Goal: Task Accomplishment & Management: Use online tool/utility

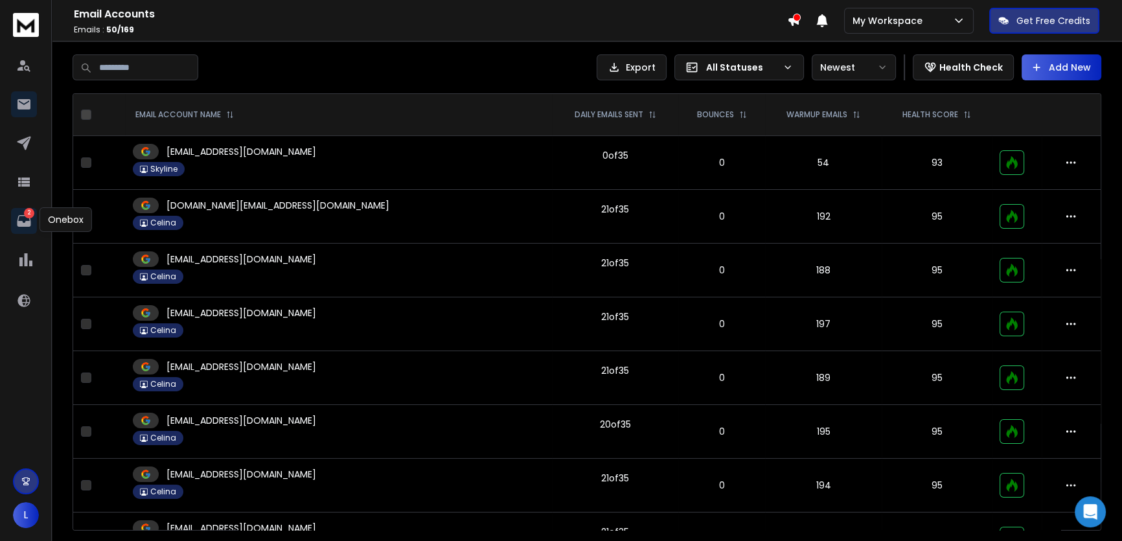
click at [30, 219] on icon at bounding box center [24, 221] width 14 height 12
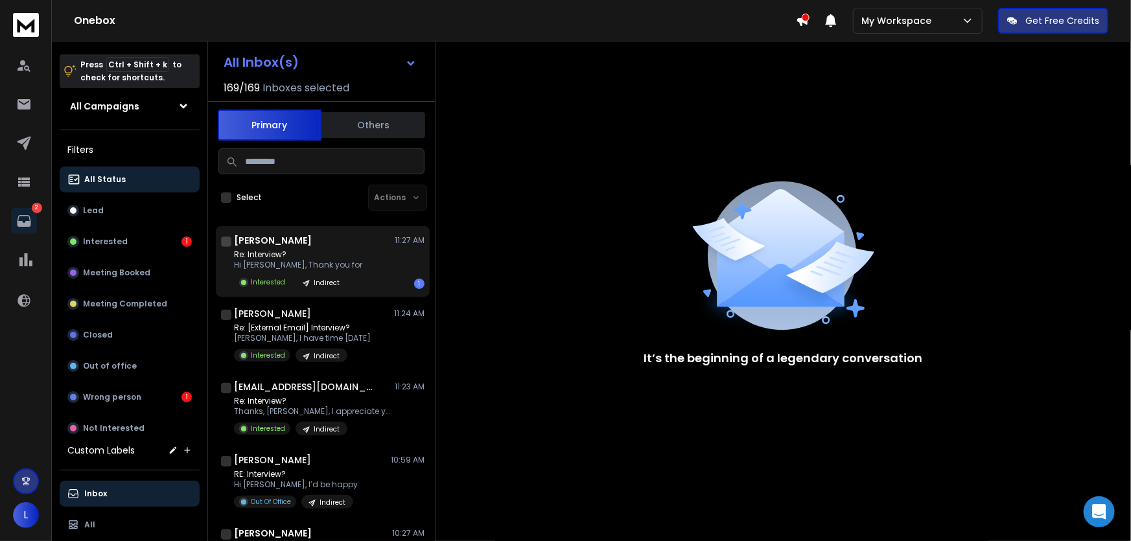
click at [323, 232] on div "[PERSON_NAME] 11:27 AM Re: Interview? Hi [PERSON_NAME], Thank you for Intereste…" at bounding box center [323, 261] width 214 height 71
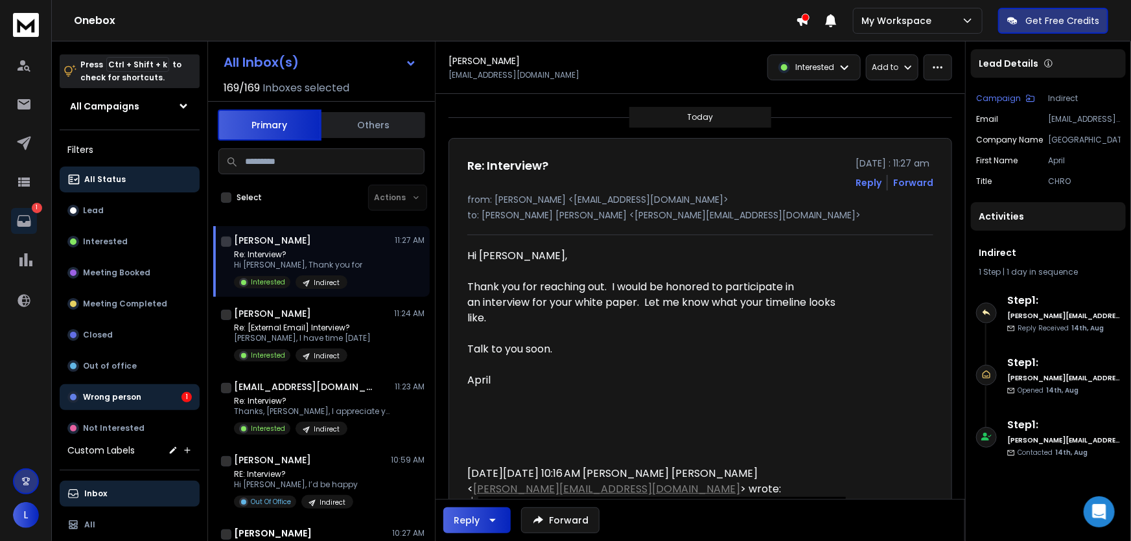
click at [132, 398] on p "Wrong person" at bounding box center [112, 397] width 58 height 10
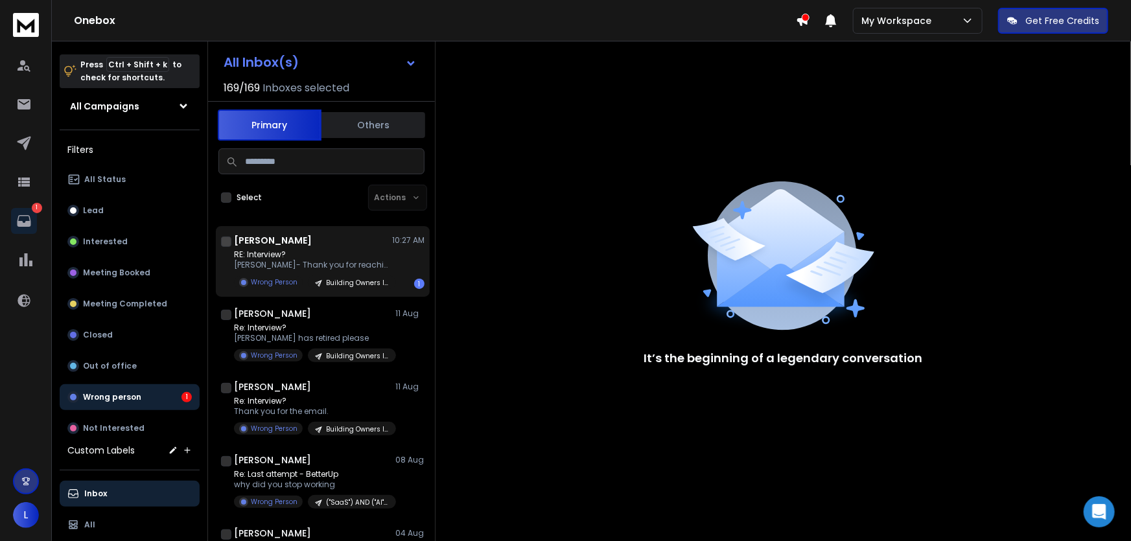
click at [362, 255] on p "RE: Interview?" at bounding box center [312, 254] width 156 height 10
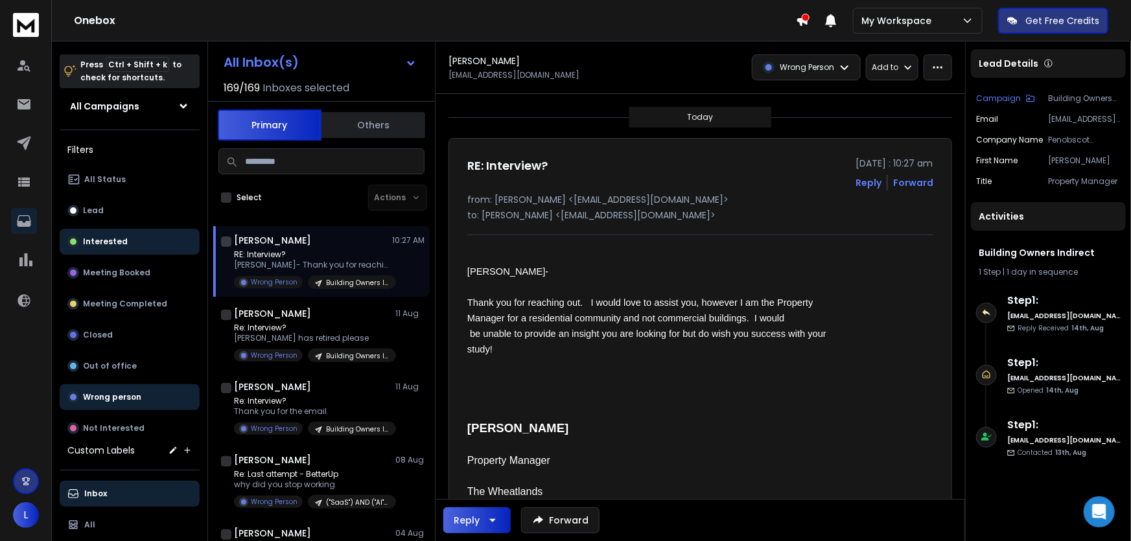
click at [132, 249] on button "Interested" at bounding box center [130, 242] width 140 height 26
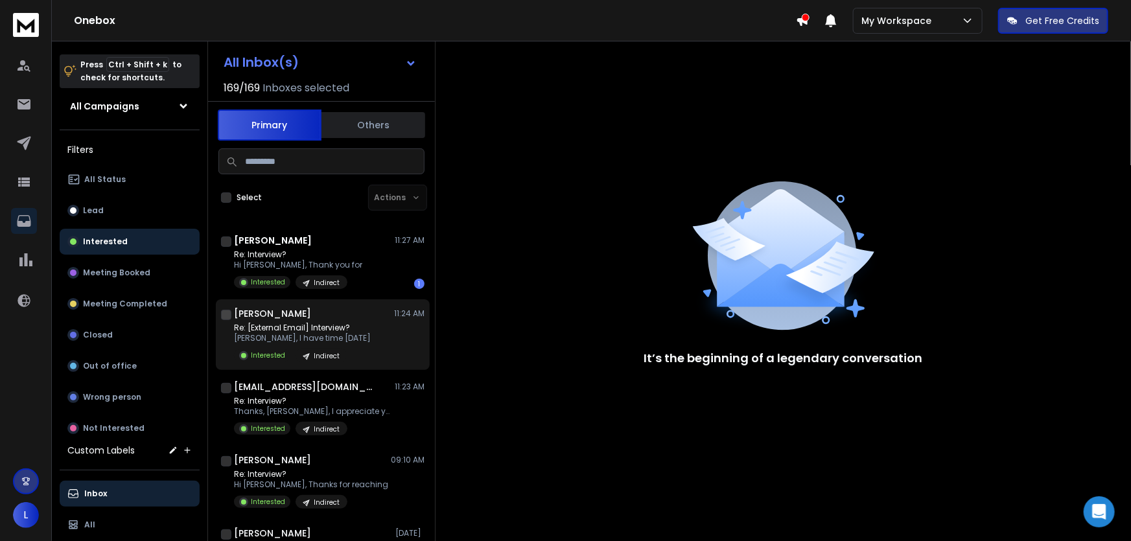
click at [327, 330] on p "Re: [External Email] Interview?" at bounding box center [302, 328] width 137 height 10
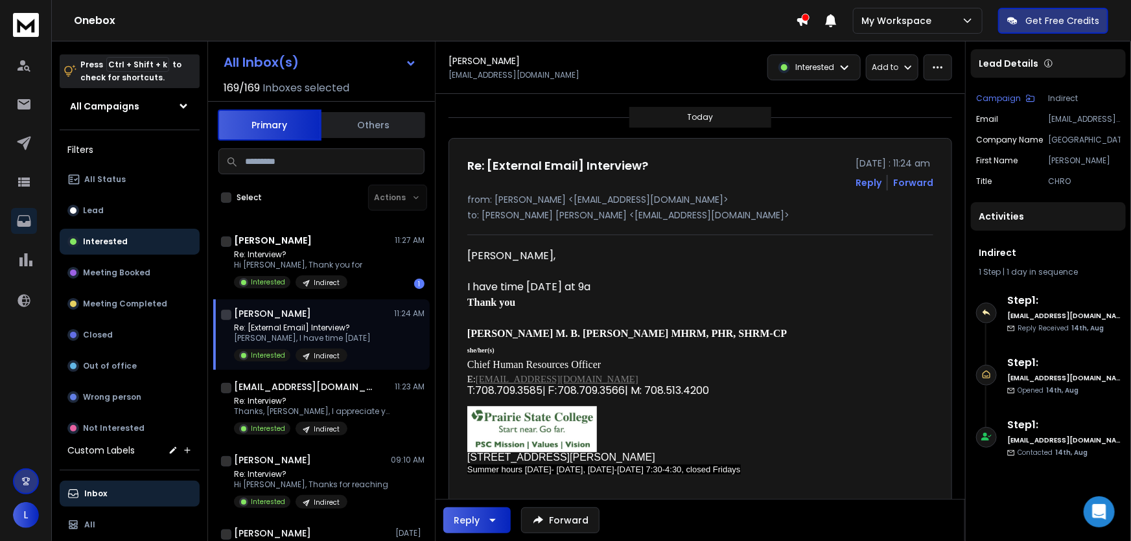
drag, startPoint x: 738, startPoint y: 215, endPoint x: 748, endPoint y: 217, distance: 9.9
click at [748, 217] on p "to: [PERSON_NAME] [PERSON_NAME] <[EMAIL_ADDRESS][DOMAIN_NAME]>" at bounding box center [700, 215] width 466 height 13
